Goal: Communication & Community: Answer question/provide support

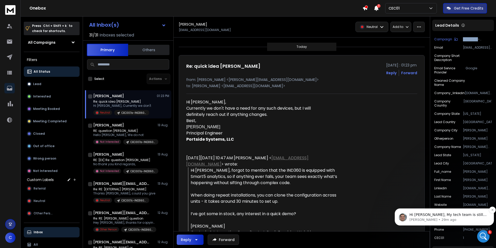
scroll to position [52, 0]
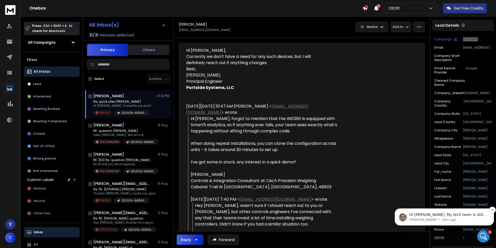
click at [431, 219] on p "[PERSON_NAME] • 29m ago" at bounding box center [448, 219] width 78 height 5
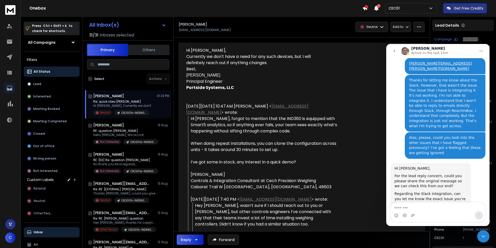
scroll to position [5029, 0]
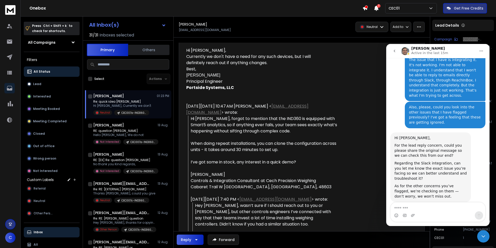
drag, startPoint x: 481, startPoint y: 236, endPoint x: 813, endPoint y: 371, distance: 357.9
click at [481, 236] on icon "Close Intercom Messenger" at bounding box center [483, 236] width 6 height 6
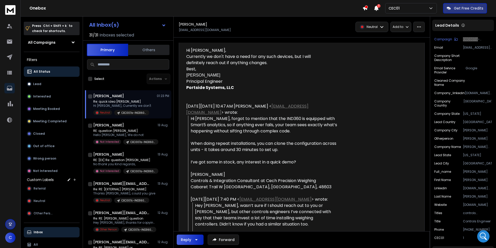
scroll to position [5020, 0]
click at [409, 6] on div "CEC01" at bounding box center [410, 8] width 45 height 5
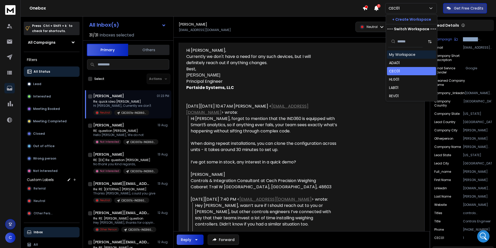
click at [405, 52] on div "My Workspace" at bounding box center [402, 54] width 26 height 5
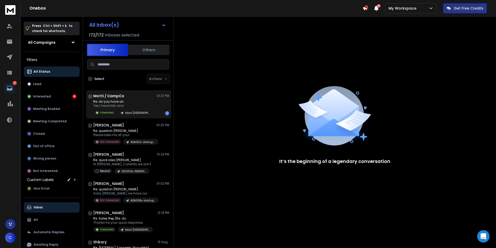
click at [135, 97] on div "Motti / CampCo 01:37 PM" at bounding box center [131, 95] width 76 height 5
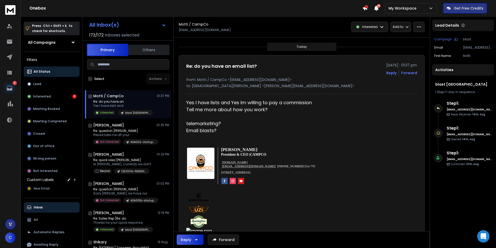
click at [140, 50] on button "Others" at bounding box center [148, 49] width 41 height 11
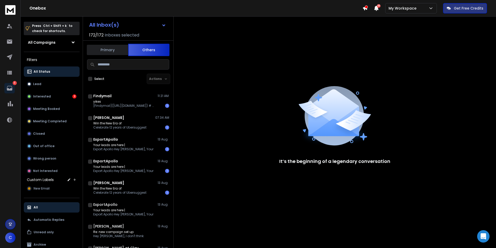
click at [115, 49] on button "Primary" at bounding box center [107, 49] width 41 height 11
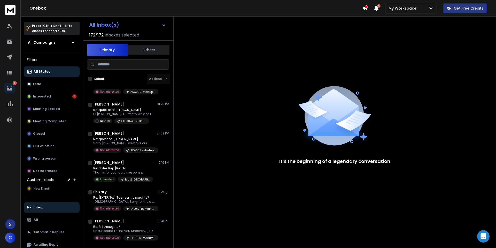
scroll to position [52, 0]
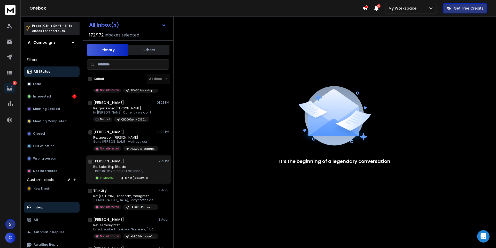
click at [118, 165] on p "Re: Sales Rep [Re: do" at bounding box center [123, 166] width 60 height 4
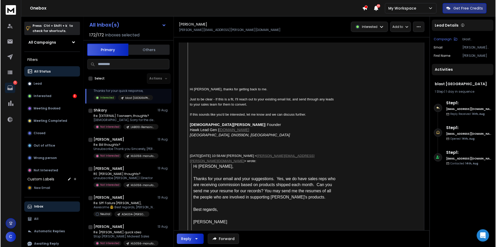
scroll to position [129, 0]
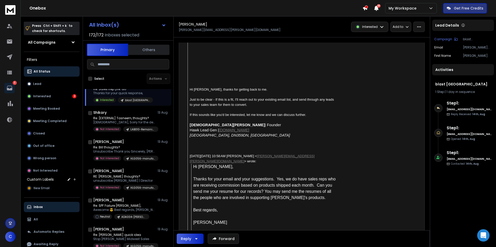
click at [152, 51] on button "Others" at bounding box center [148, 49] width 41 height 11
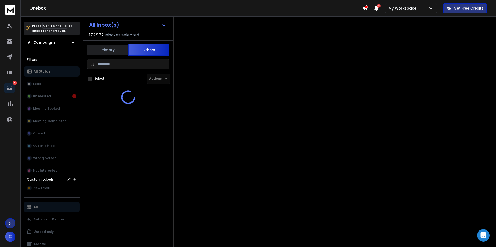
scroll to position [0, 0]
click at [117, 50] on button "Primary" at bounding box center [107, 49] width 41 height 11
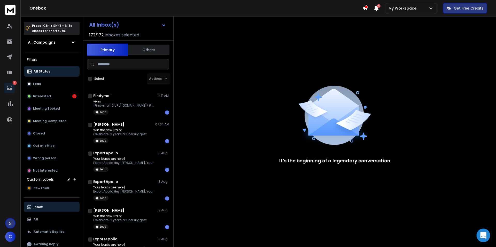
click at [482, 230] on div "Open Intercom Messenger" at bounding box center [483, 236] width 14 height 14
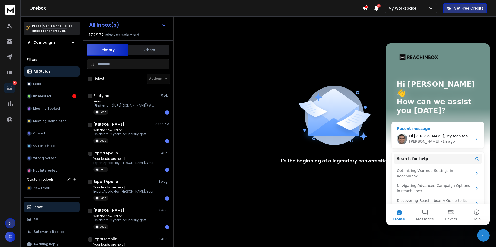
click at [426, 129] on div "Hi Christian, My tech team is still looking into this issue. I’ll update you as…" at bounding box center [437, 138] width 92 height 19
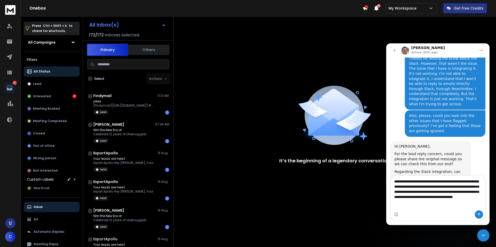
scroll to position [5041, 0]
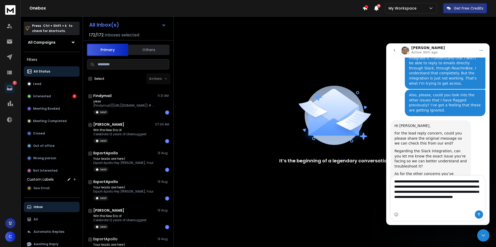
click at [433, 193] on textarea "**********" at bounding box center [437, 190] width 94 height 29
click at [448, 205] on textarea "**********" at bounding box center [437, 190] width 94 height 29
click at [479, 205] on textarea "**********" at bounding box center [437, 190] width 94 height 29
type textarea "**********"
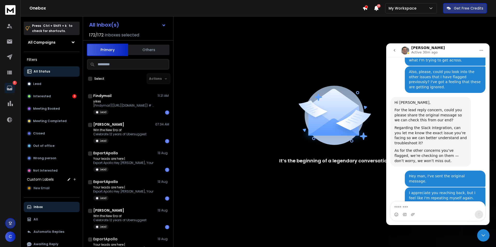
scroll to position [5076, 0]
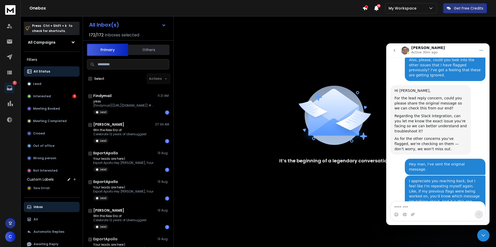
click at [478, 235] on div "Close Intercom Messenger" at bounding box center [483, 235] width 12 height 12
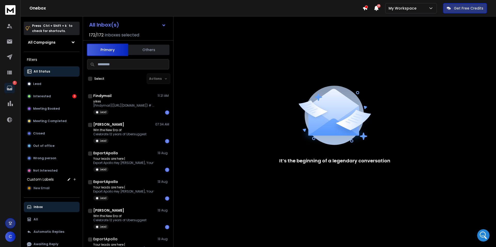
click at [21, 86] on div "Press Ctrl + Shift + k to check for shortcuts. All Campaigns All Campaigns Filt…" at bounding box center [52, 140] width 62 height 247
drag, startPoint x: 33, startPoint y: 85, endPoint x: 36, endPoint y: 83, distance: 3.7
click at [33, 84] on div "Lead" at bounding box center [34, 84] width 14 height 5
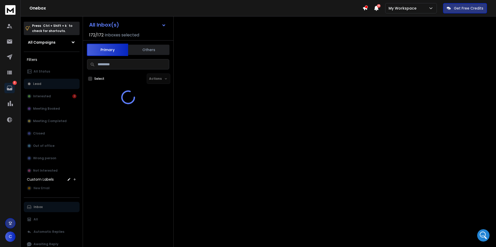
click at [54, 72] on div "All Status Lead Interested 3 Meeting Booked Meeting Completed Closed Out of off…" at bounding box center [52, 120] width 56 height 109
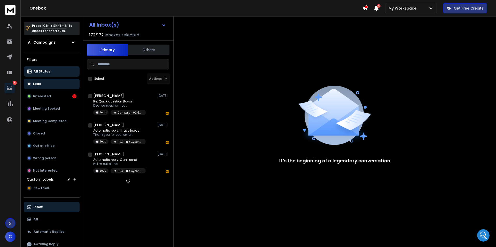
click at [44, 73] on p "All Status" at bounding box center [42, 71] width 17 height 4
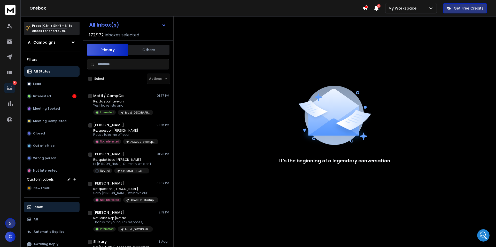
click at [145, 45] on button "Others" at bounding box center [148, 49] width 41 height 11
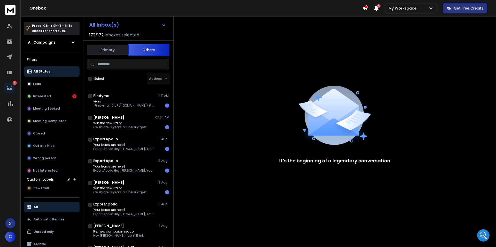
click at [118, 49] on button "Primary" at bounding box center [107, 49] width 41 height 11
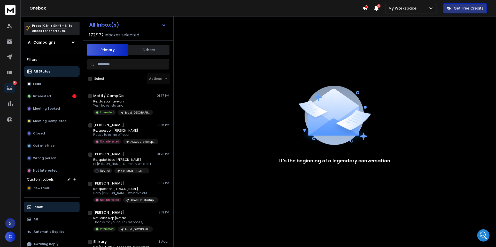
click at [140, 44] on div "All Inbox(s) 172 / 172 Inboxes selected Primary Others Select Actions Motti / C…" at bounding box center [128, 140] width 90 height 247
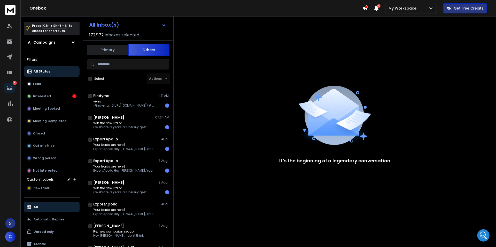
click at [108, 48] on button "Primary" at bounding box center [107, 49] width 41 height 11
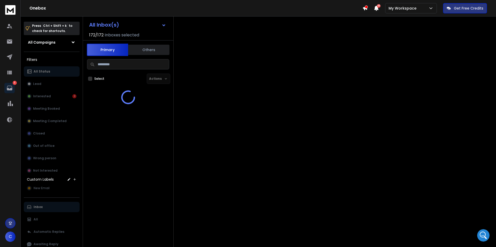
click at [238, 61] on div at bounding box center [334, 140] width 322 height 247
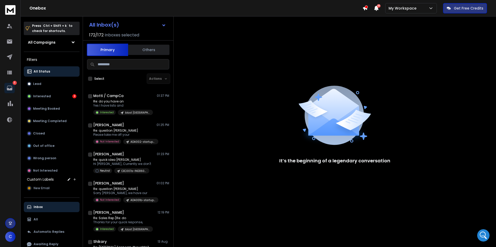
click at [148, 51] on button "Others" at bounding box center [148, 49] width 41 height 11
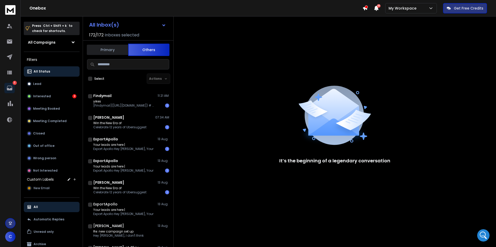
click at [112, 51] on button "Primary" at bounding box center [107, 49] width 41 height 11
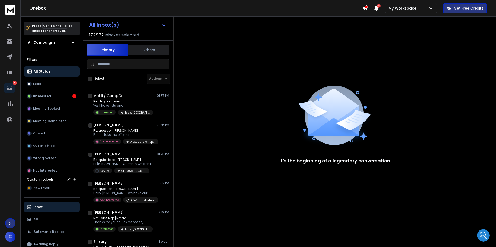
click at [44, 90] on div "All Status Lead Interested 3 Meeting Booked Meeting Completed Closed Out of off…" at bounding box center [52, 120] width 56 height 109
click at [44, 86] on button "Lead" at bounding box center [52, 84] width 56 height 10
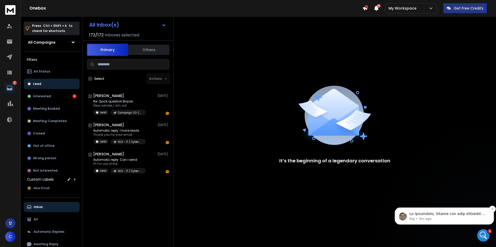
scroll to position [5274, 0]
click at [461, 220] on p "Raj • 3m ago" at bounding box center [448, 219] width 78 height 5
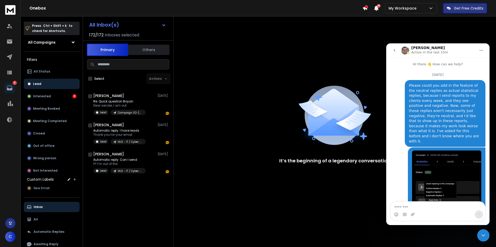
scroll to position [1, 0]
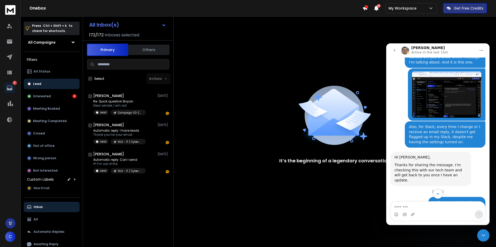
click at [438, 192] on icon "Scroll to bottom" at bounding box center [437, 194] width 5 height 5
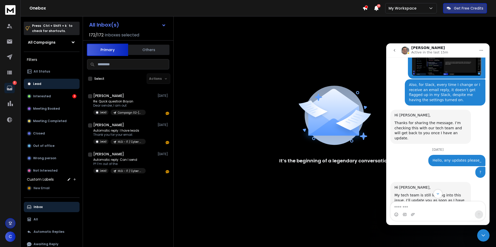
scroll to position [5282, 0]
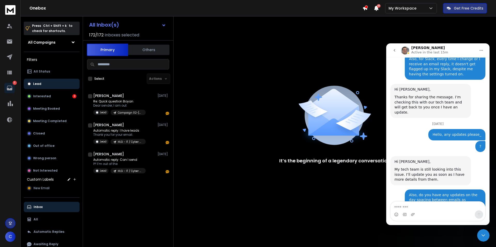
click at [416, 215] on div "Intercom messenger" at bounding box center [437, 214] width 94 height 8
click at [418, 207] on textarea "Message…" at bounding box center [437, 206] width 94 height 9
paste textarea "**********"
type textarea "**********"
drag, startPoint x: 453, startPoint y: 207, endPoint x: 321, endPoint y: 211, distance: 132.3
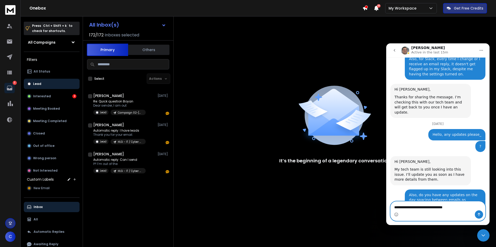
click html "Raj Active in the last 15m Hi there 👋 How can we help? July 30 Please could you…"
paste textarea "**********"
type textarea "**********"
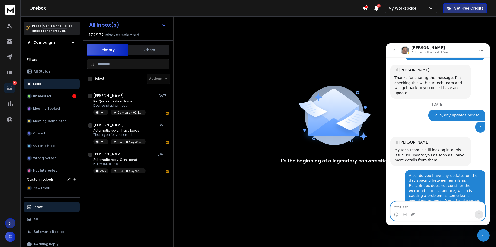
scroll to position [5304, 0]
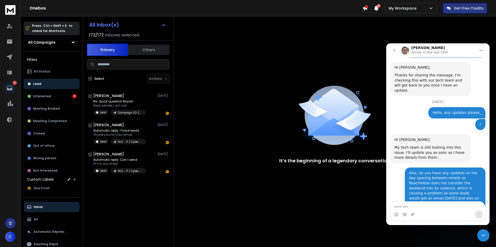
click at [484, 238] on div "Close Intercom Messenger" at bounding box center [483, 235] width 12 height 12
